Goal: Task Accomplishment & Management: Manage account settings

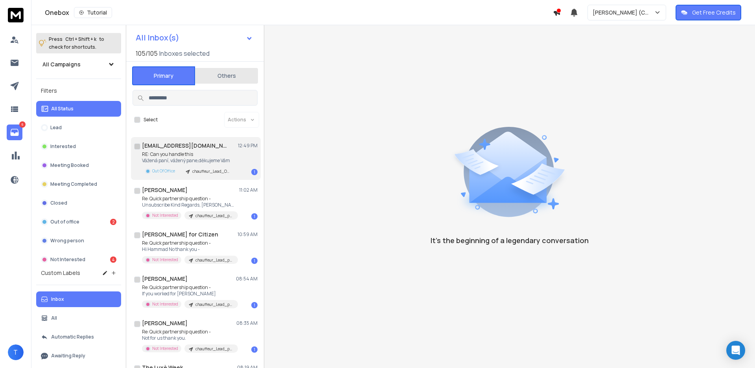
click at [190, 155] on p "RE: Can you handle this" at bounding box center [188, 154] width 93 height 6
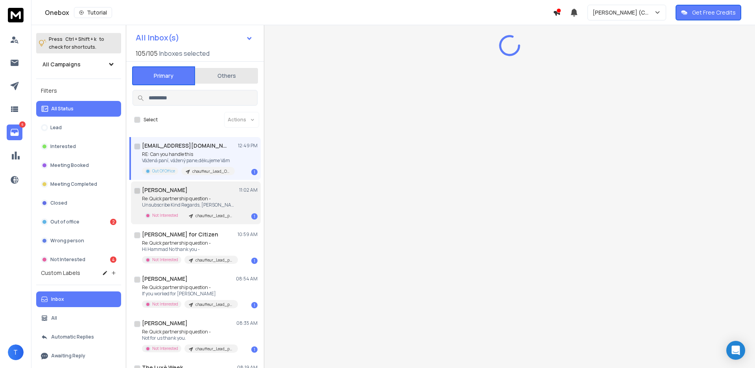
click at [188, 201] on p "Re: Quick partnership question -" at bounding box center [189, 199] width 94 height 6
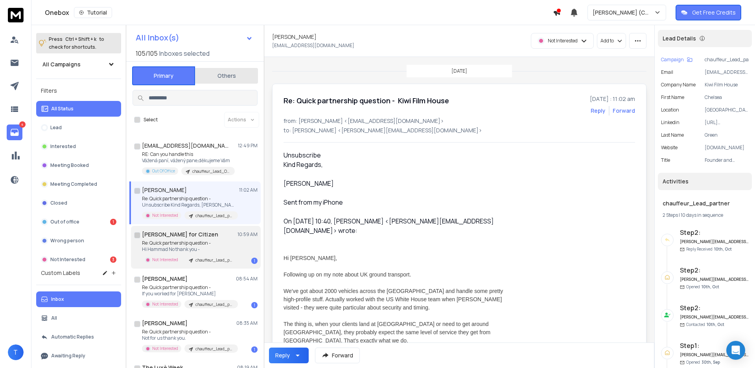
click at [203, 247] on p "Hi Hammad No thank you -" at bounding box center [189, 250] width 94 height 6
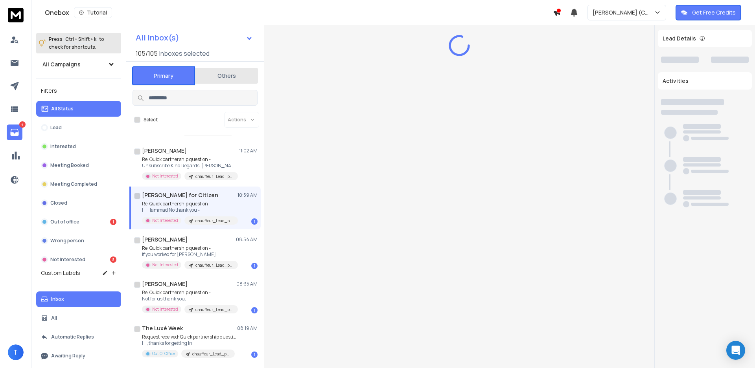
scroll to position [66, 0]
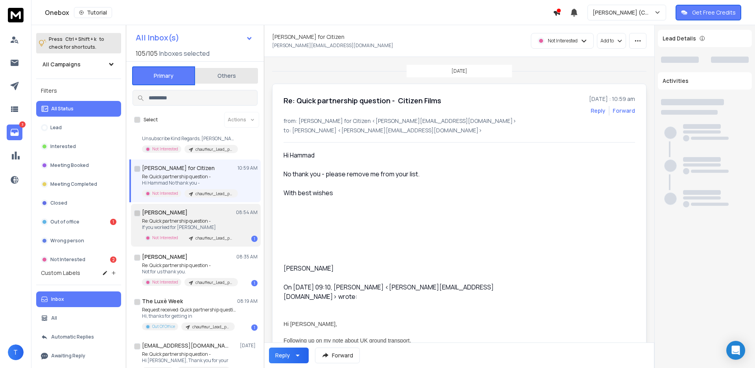
click at [200, 218] on p "Re: Quick partnership question -" at bounding box center [189, 221] width 94 height 6
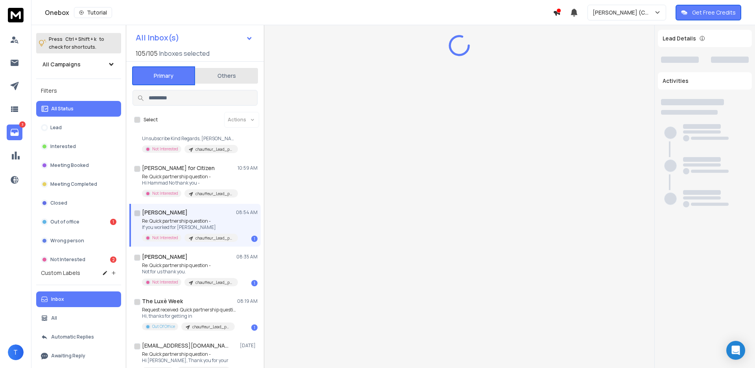
scroll to position [79, 0]
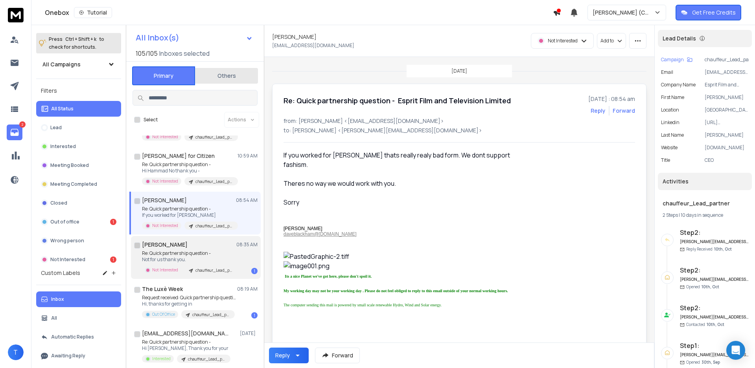
click at [177, 252] on p "Re: Quick partnership question -" at bounding box center [189, 254] width 94 height 6
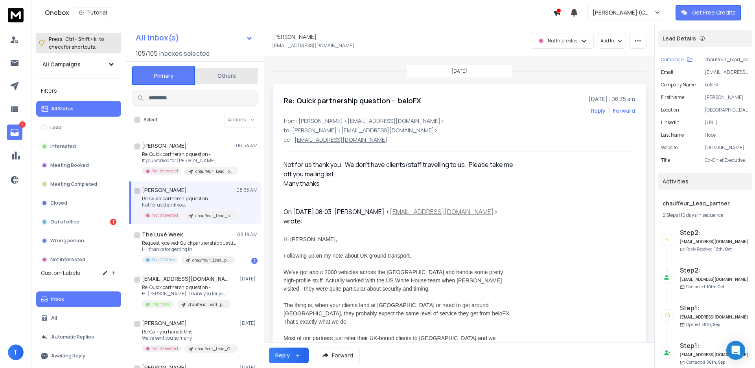
scroll to position [157, 0]
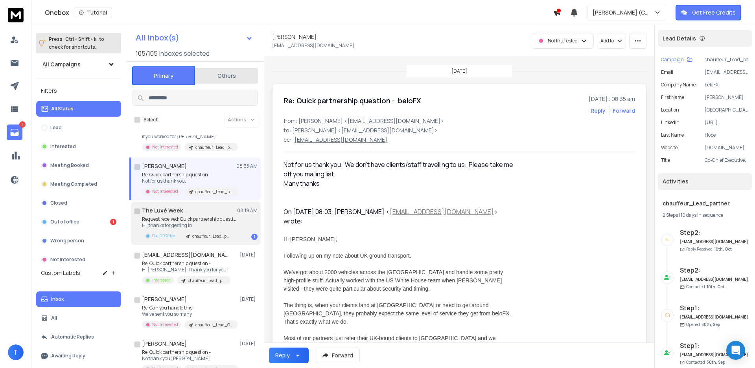
click at [196, 232] on div "Request received: Quick partnership question Hi, thanks for getting in Out Of O…" at bounding box center [189, 228] width 94 height 24
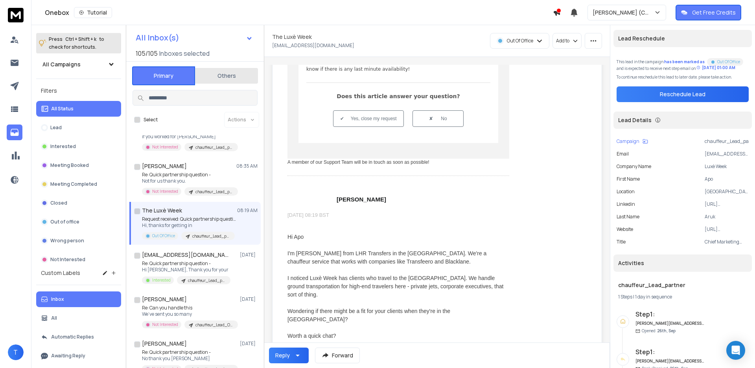
scroll to position [0, 0]
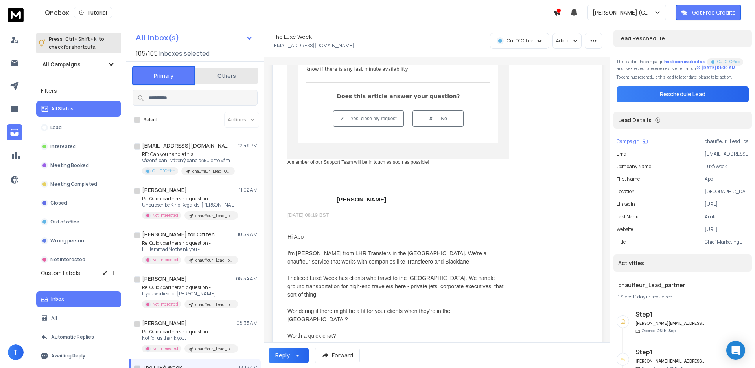
click at [61, 298] on p "Inbox" at bounding box center [57, 300] width 13 height 6
